Goal: Communication & Community: Answer question/provide support

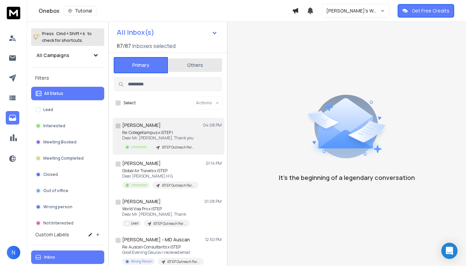
click at [149, 131] on p "Re: CollegeKampus x iSTEP |" at bounding box center [160, 132] width 76 height 5
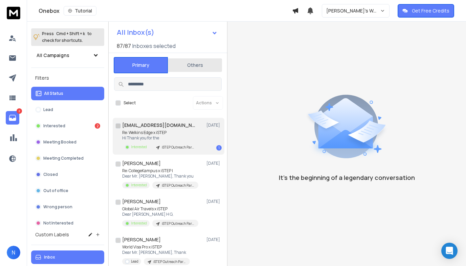
click at [169, 136] on p "Hi Thank you for the" at bounding box center [160, 138] width 76 height 5
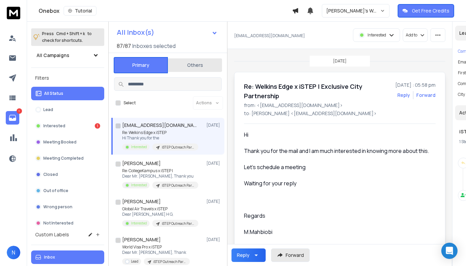
click at [292, 250] on button "Forward" at bounding box center [290, 256] width 39 height 14
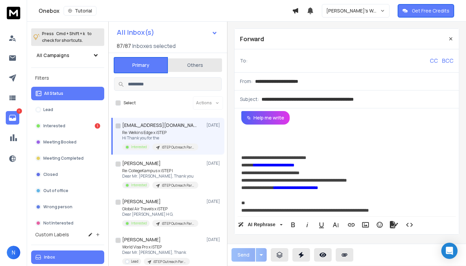
click at [264, 69] on div "To: CC BCC" at bounding box center [346, 60] width 224 height 23
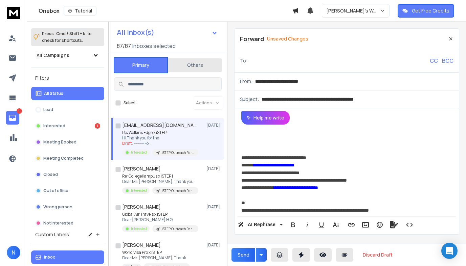
click at [269, 64] on input at bounding box center [273, 61] width 47 height 12
type input "**********"
click at [238, 259] on button "Send" at bounding box center [243, 255] width 24 height 14
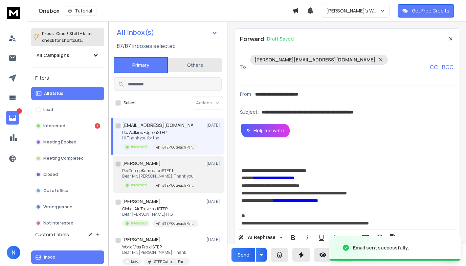
click at [174, 175] on p "Dear Mr. [PERSON_NAME], Thank you" at bounding box center [160, 176] width 76 height 5
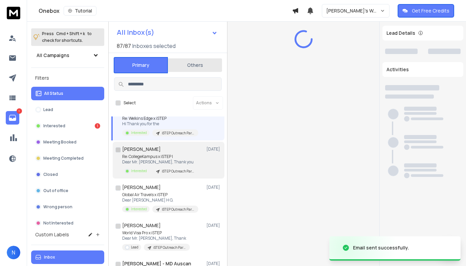
scroll to position [18, 0]
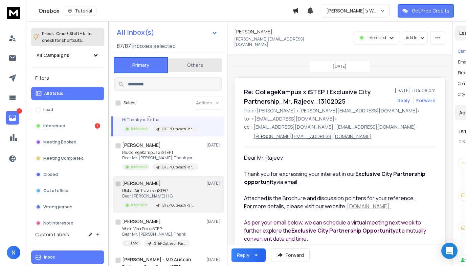
click at [171, 185] on div "[PERSON_NAME] [DATE]" at bounding box center [171, 183] width 99 height 7
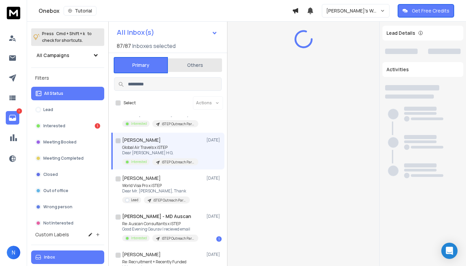
click at [171, 185] on p "World Visa Pro x iSTEP" at bounding box center [156, 185] width 68 height 5
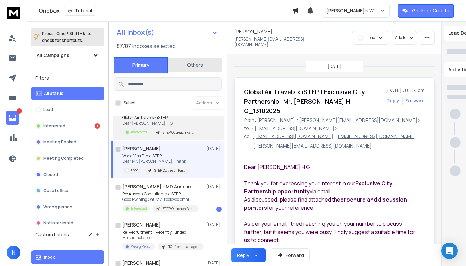
click at [171, 185] on h1 "[PERSON_NAME] - MD Auscan" at bounding box center [156, 187] width 69 height 7
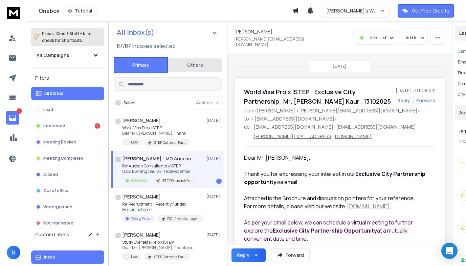
scroll to position [120, 0]
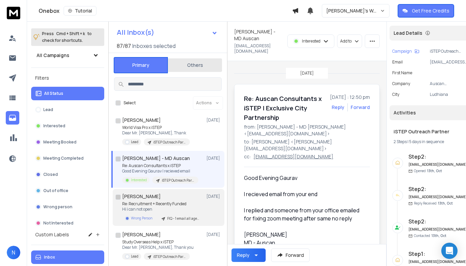
click at [171, 197] on div "[PERSON_NAME] [DATE]" at bounding box center [171, 196] width 99 height 7
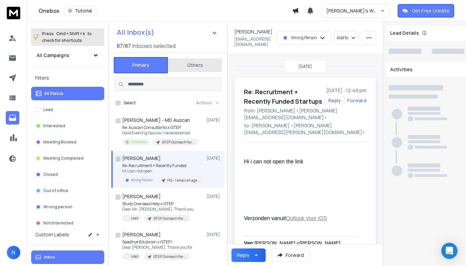
scroll to position [157, 0]
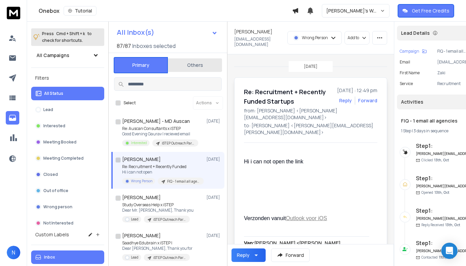
click at [171, 197] on div "[PERSON_NAME] [DATE]" at bounding box center [171, 197] width 99 height 7
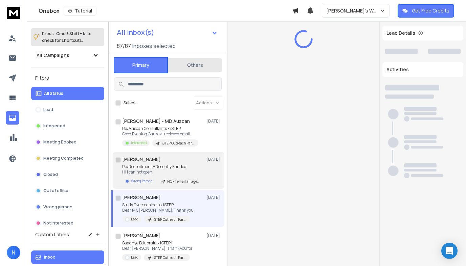
scroll to position [191, 0]
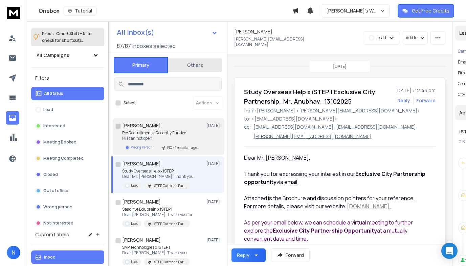
click at [171, 197] on div "[PERSON_NAME] [DATE] Saadhye Edubrain x iSTEP | Dear [PERSON_NAME], Thank you f…" at bounding box center [169, 213] width 112 height 37
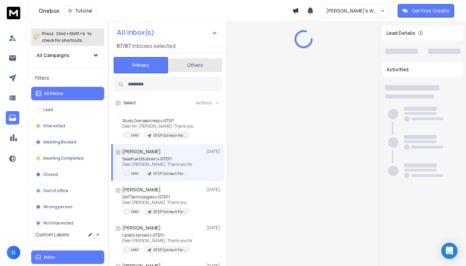
click at [171, 197] on p "SAP Technologies x iSTEP |" at bounding box center [156, 197] width 68 height 5
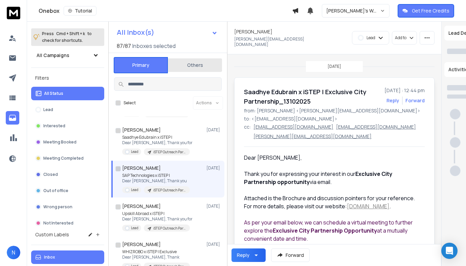
click at [171, 197] on div "[PERSON_NAME] [DATE] SAP Technologies x iSTEP | Dear [PERSON_NAME], Thank you L…" at bounding box center [169, 179] width 112 height 37
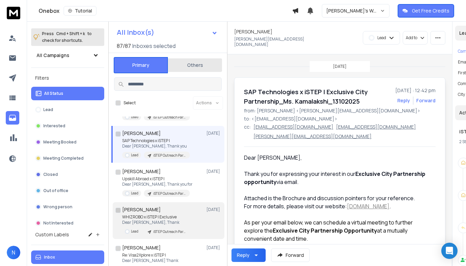
click at [161, 223] on p "Dear [PERSON_NAME], Thank" at bounding box center [156, 222] width 68 height 5
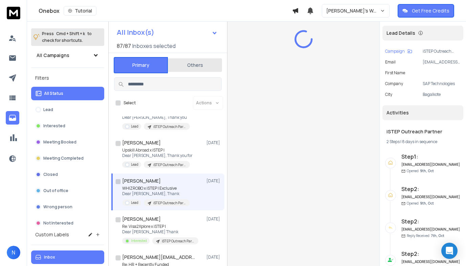
click at [161, 223] on div "[PERSON_NAME] [DATE] Re: Visa2Xplore x iSTEP | Dear [PERSON_NAME] Thank Interes…" at bounding box center [171, 230] width 99 height 29
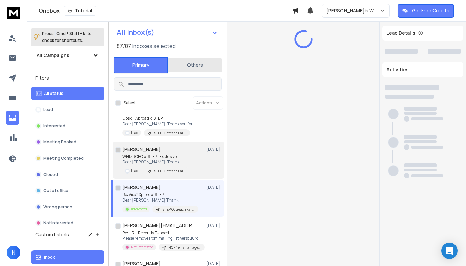
click at [161, 223] on h1 "[PERSON_NAME][EMAIL_ADDRESS][DOMAIN_NAME]" at bounding box center [159, 225] width 74 height 7
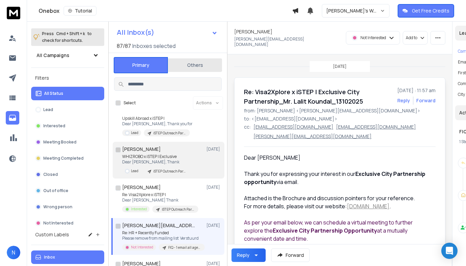
scroll to position [396, 0]
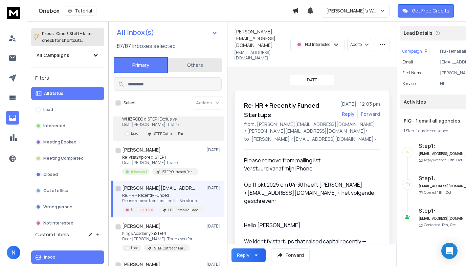
click at [161, 223] on div "[PERSON_NAME] [DATE]" at bounding box center [171, 226] width 99 height 7
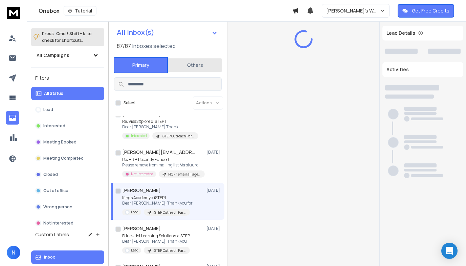
scroll to position [430, 0]
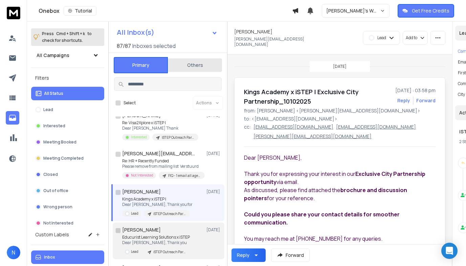
click at [150, 232] on div "[PERSON_NAME] [DATE]" at bounding box center [171, 230] width 99 height 7
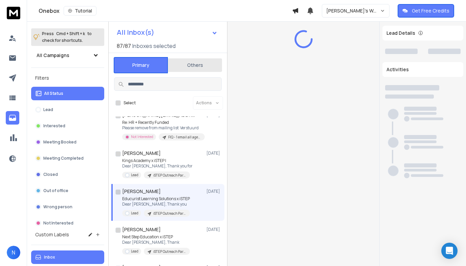
scroll to position [469, 0]
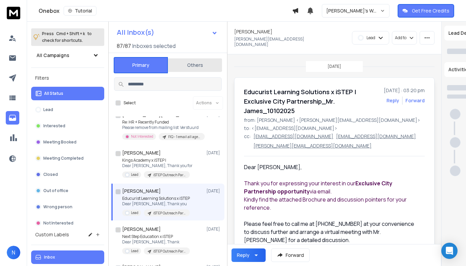
click at [150, 232] on div "[PERSON_NAME] [DATE]" at bounding box center [171, 229] width 99 height 7
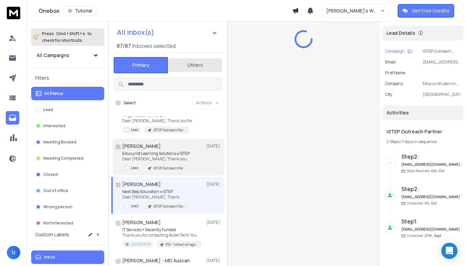
click at [150, 232] on p "IT Services + Recently Funded" at bounding box center [162, 230] width 80 height 5
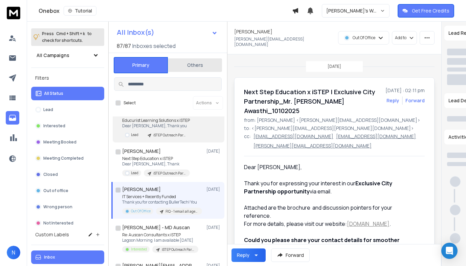
click at [150, 232] on div "[PERSON_NAME] - MD Auscan [DATE] Re: Auscan Consultants x iSTEP Lagoon Morning …" at bounding box center [171, 238] width 99 height 29
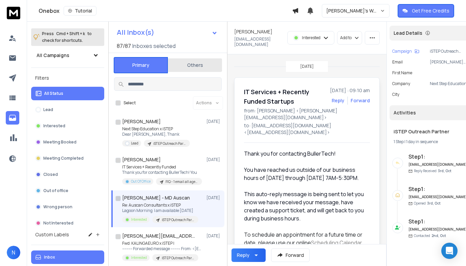
click at [150, 232] on div "[PERSON_NAME][EMAIL_ADDRESS][DOMAIN_NAME] [DATE] Fwd: KALINGAEURO x iSTEP | ---…" at bounding box center [169, 247] width 112 height 37
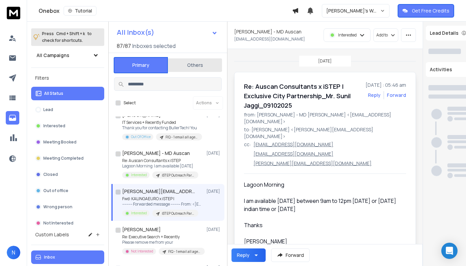
click at [150, 232] on div "[PERSON_NAME] [DATE]" at bounding box center [171, 230] width 99 height 7
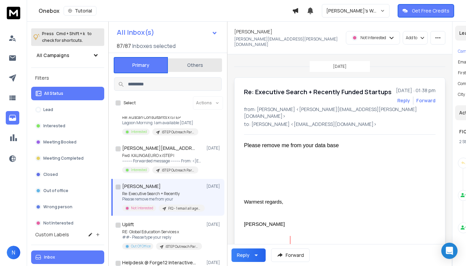
click at [150, 232] on p "RE: Global Education Services x" at bounding box center [162, 232] width 80 height 5
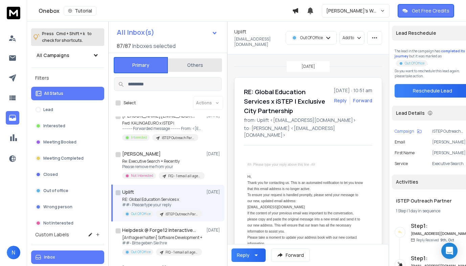
click at [150, 232] on h1 "Helpdesk @ Forge12 Interactive GmbH" at bounding box center [159, 230] width 74 height 7
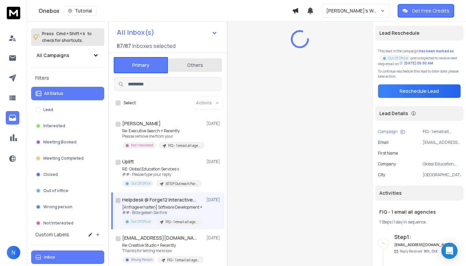
scroll to position [735, 0]
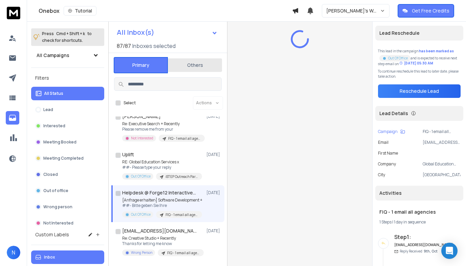
click at [150, 18] on p "Thank you for contacting BullerTech! You" at bounding box center [162, 14] width 80 height 5
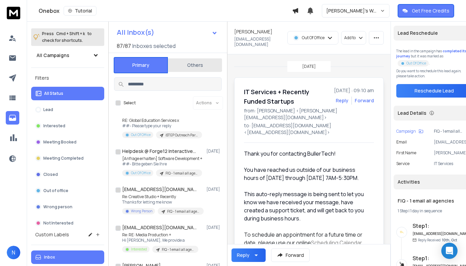
click at [150, 232] on div "[EMAIL_ADDRESS][DOMAIN_NAME] [DATE] Re: RE: Media Production + Hi [PERSON_NAME]…" at bounding box center [171, 238] width 99 height 29
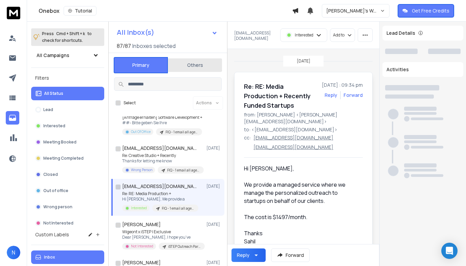
click at [150, 232] on p "Wigeont x iSTEP | Exclusive" at bounding box center [162, 232] width 81 height 5
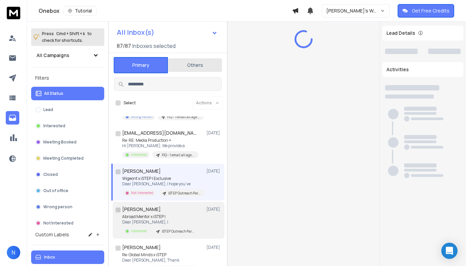
click at [161, 215] on p "Abroad Mentor x iSTEP |" at bounding box center [160, 216] width 76 height 5
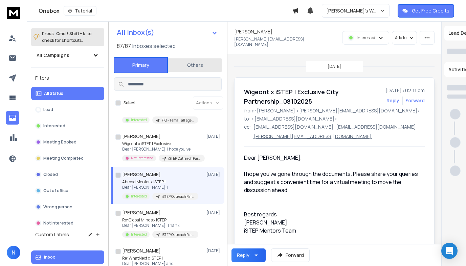
click at [161, 215] on div "[PERSON_NAME] [DATE]" at bounding box center [171, 213] width 99 height 7
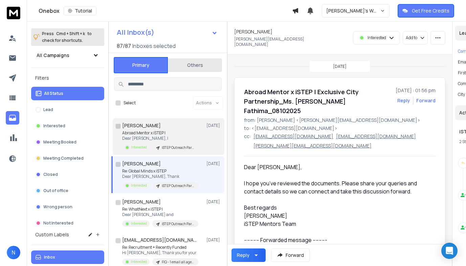
click at [161, 215] on p "Dear [PERSON_NAME] and" at bounding box center [160, 214] width 76 height 5
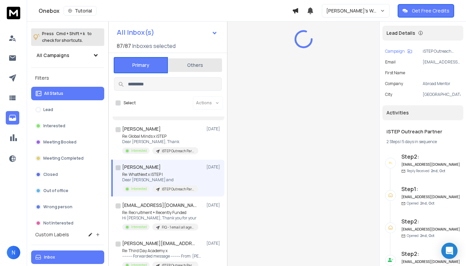
click at [161, 215] on p "Re: Recruitment + Recently Funded" at bounding box center [160, 212] width 76 height 5
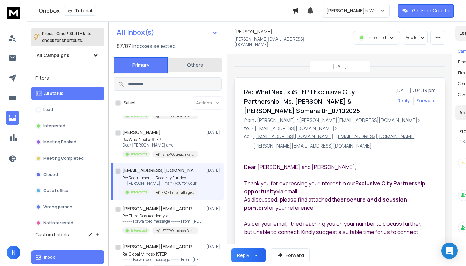
click at [161, 215] on p "Re: Third Day Academy x" at bounding box center [162, 216] width 81 height 5
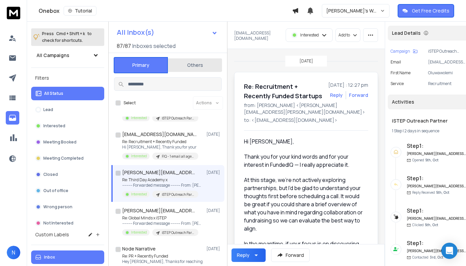
click at [161, 215] on div "[PERSON_NAME][EMAIL_ADDRESS][DOMAIN_NAME] [DATE] Re: Global Minds x iSTEP -----…" at bounding box center [171, 222] width 99 height 29
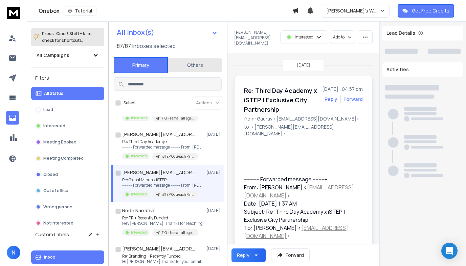
scroll to position [1099, 0]
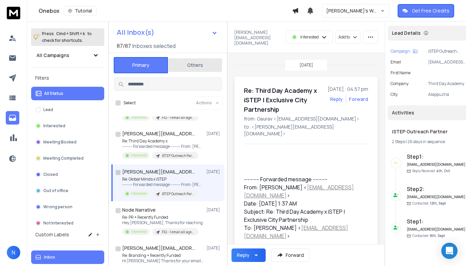
click at [161, 215] on p "Re: PR + Recently Funded" at bounding box center [162, 217] width 80 height 5
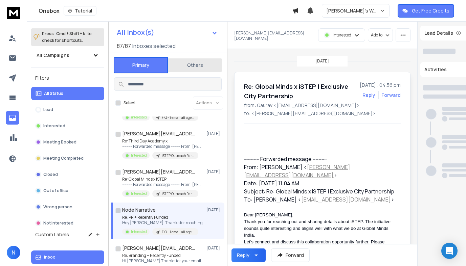
click at [193, 56] on div "All Inbox(s) 87 / 87 Inboxes selected Primary Others Select Actions [EMAIL_ADDR…" at bounding box center [168, 155] width 118 height 266
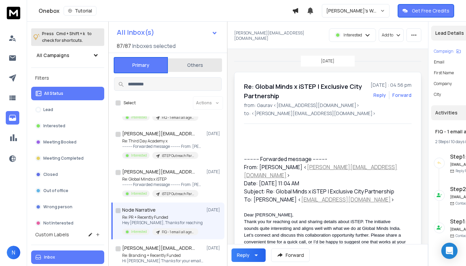
click at [194, 68] on button "Others" at bounding box center [195, 65] width 54 height 15
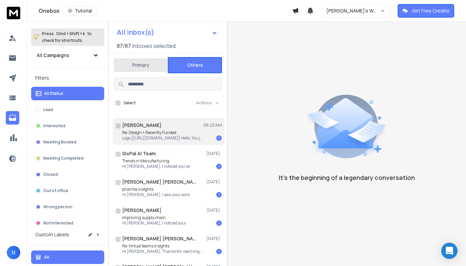
click at [147, 124] on h1 "[PERSON_NAME]" at bounding box center [141, 125] width 39 height 7
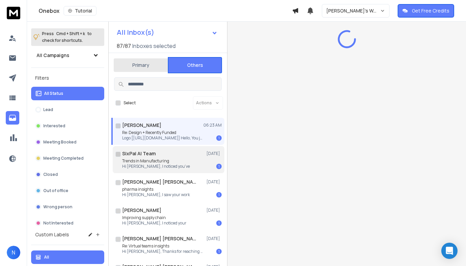
click at [139, 166] on p "Hi [PERSON_NAME], I noticed you’ve" at bounding box center [156, 166] width 68 height 5
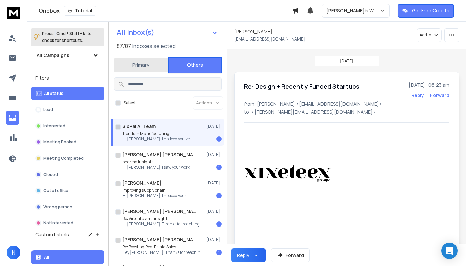
click at [139, 166] on p "Hi [PERSON_NAME], I saw your work" at bounding box center [156, 167] width 68 height 5
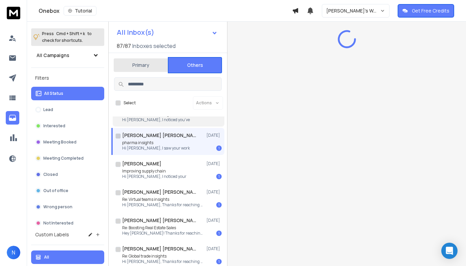
click at [139, 166] on h1 "[PERSON_NAME]" at bounding box center [141, 164] width 39 height 7
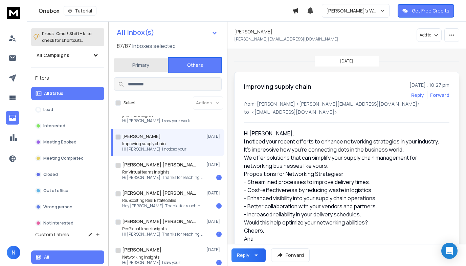
click at [139, 166] on h1 "[PERSON_NAME] [PERSON_NAME]" at bounding box center [159, 165] width 74 height 7
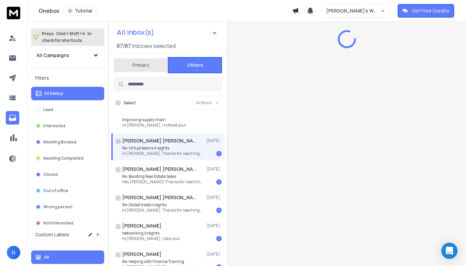
click at [139, 166] on h1 "[PERSON_NAME] [PERSON_NAME]" at bounding box center [159, 169] width 74 height 7
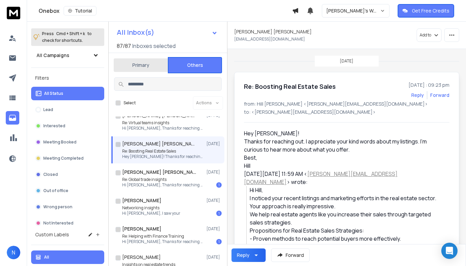
click at [139, 166] on div "Hill [PERSON_NAME] [DATE] Re: Global trade insights Hi [PERSON_NAME], Thanks fo…" at bounding box center [169, 178] width 112 height 27
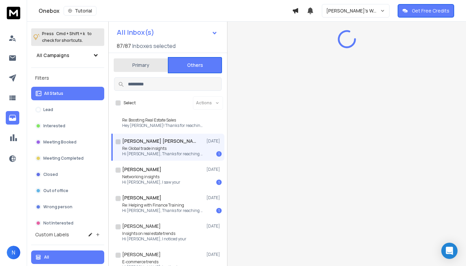
click at [139, 166] on h1 "[PERSON_NAME]" at bounding box center [141, 169] width 39 height 7
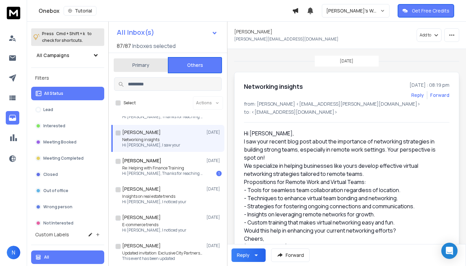
click at [139, 166] on p "Re: Helping with Finance Training" at bounding box center [162, 168] width 81 height 5
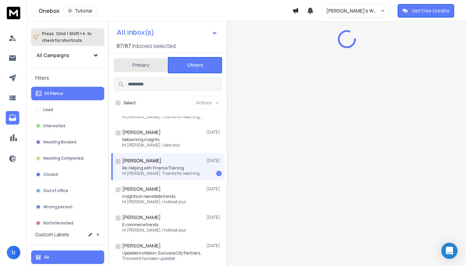
scroll to position [219, 0]
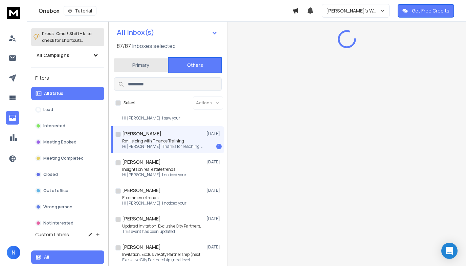
click at [139, 166] on div "Ive [PERSON_NAME] [DATE] Insights on real estate trends Hi [PERSON_NAME], I not…" at bounding box center [171, 168] width 99 height 19
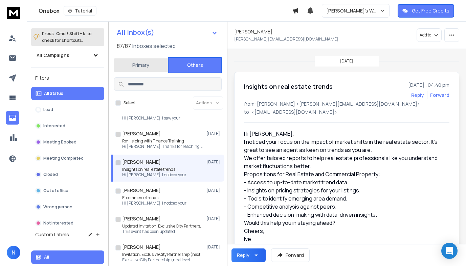
click at [143, 67] on button "Primary" at bounding box center [141, 65] width 54 height 15
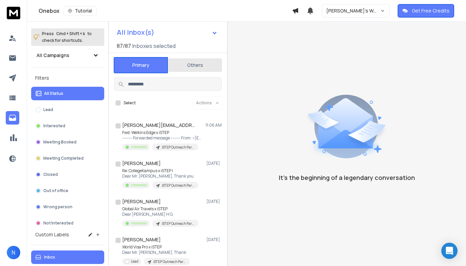
click at [203, 71] on button "Others" at bounding box center [195, 65] width 54 height 15
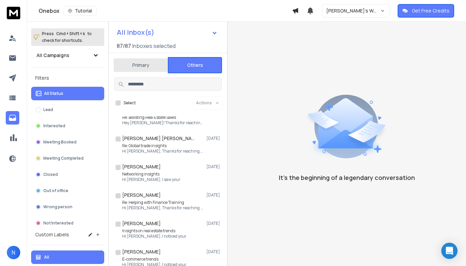
scroll to position [194, 0]
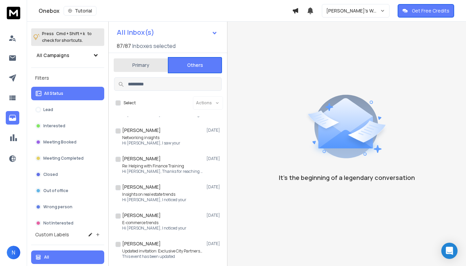
click at [156, 70] on button "Primary" at bounding box center [141, 65] width 54 height 15
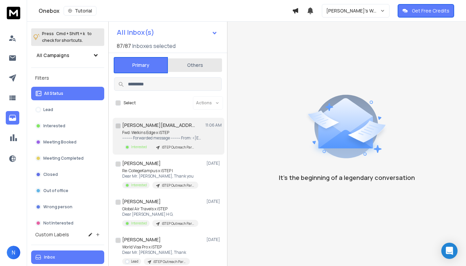
click at [156, 124] on h1 "[PERSON_NAME][EMAIL_ADDRESS][DOMAIN_NAME]" at bounding box center [159, 125] width 74 height 7
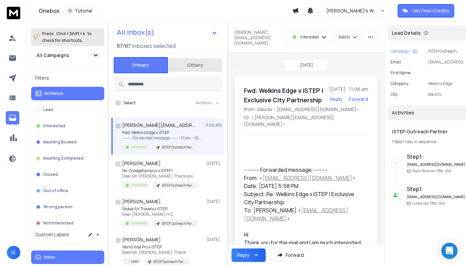
click at [189, 61] on button "Others" at bounding box center [195, 65] width 54 height 15
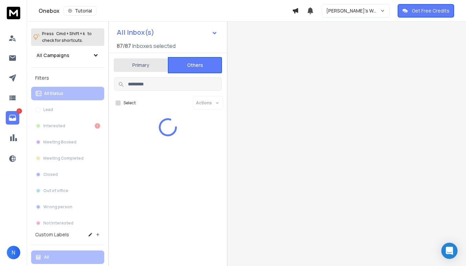
click at [141, 65] on button "Primary" at bounding box center [141, 65] width 54 height 15
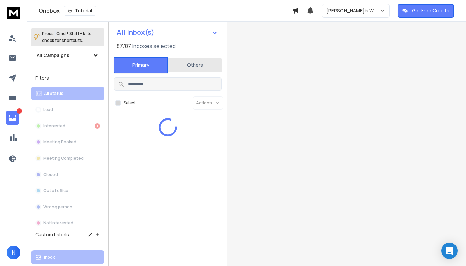
click at [192, 67] on button "Others" at bounding box center [195, 65] width 54 height 15
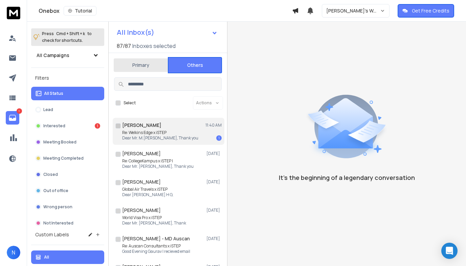
click at [151, 143] on div "[PERSON_NAME] 11:40 AM Re: Welkins Edge x iSTEP Dear Mr. M.[PERSON_NAME], Thank…" at bounding box center [169, 131] width 112 height 27
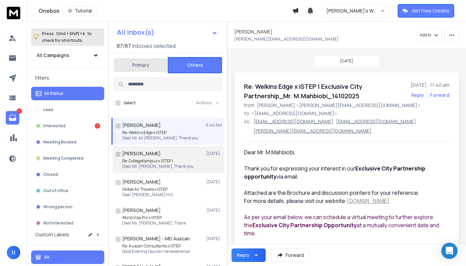
click at [145, 154] on div "[PERSON_NAME] [DATE]" at bounding box center [171, 153] width 99 height 7
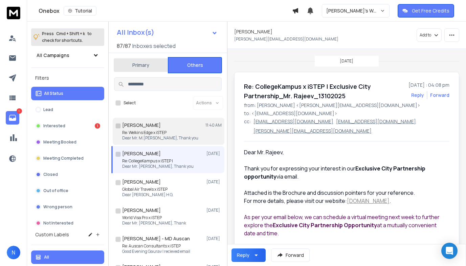
click at [159, 129] on div "[PERSON_NAME] 11:40 AM Re: Welkins Edge x iSTEP Dear Mr. M.[PERSON_NAME], Thank…" at bounding box center [171, 131] width 99 height 19
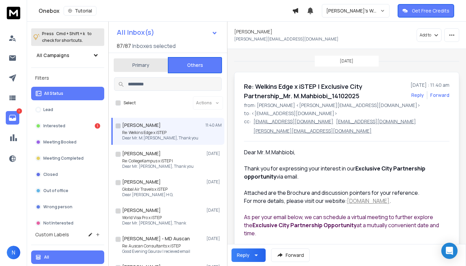
click at [146, 60] on button "Primary" at bounding box center [141, 65] width 54 height 15
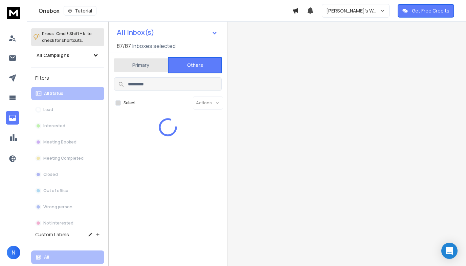
click at [188, 66] on button "Others" at bounding box center [195, 65] width 54 height 16
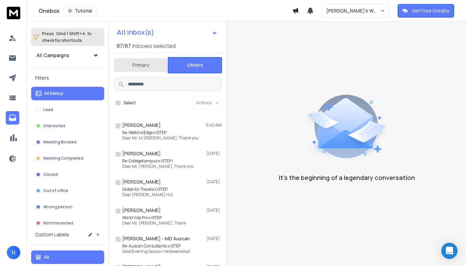
click at [140, 62] on button "Primary" at bounding box center [141, 65] width 54 height 15
